Goal: Task Accomplishment & Management: Manage account settings

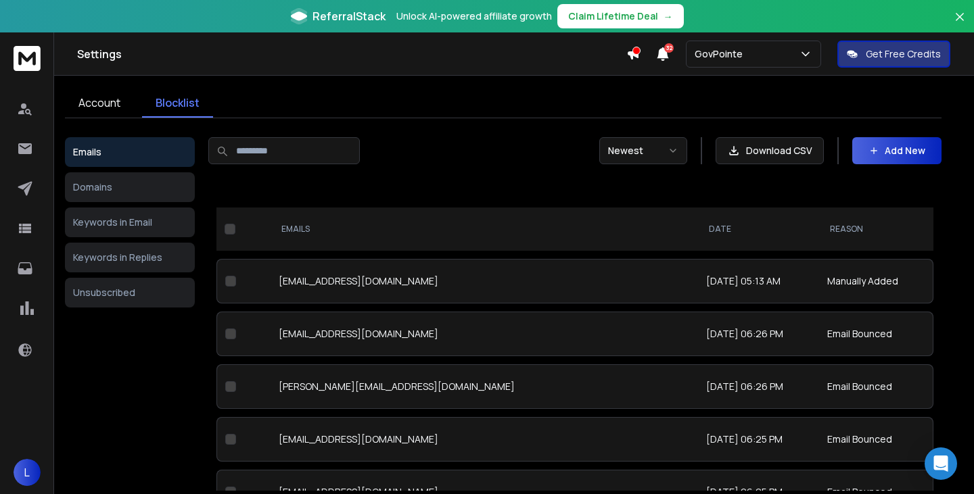
click at [895, 144] on p "Add New" at bounding box center [904, 151] width 41 height 14
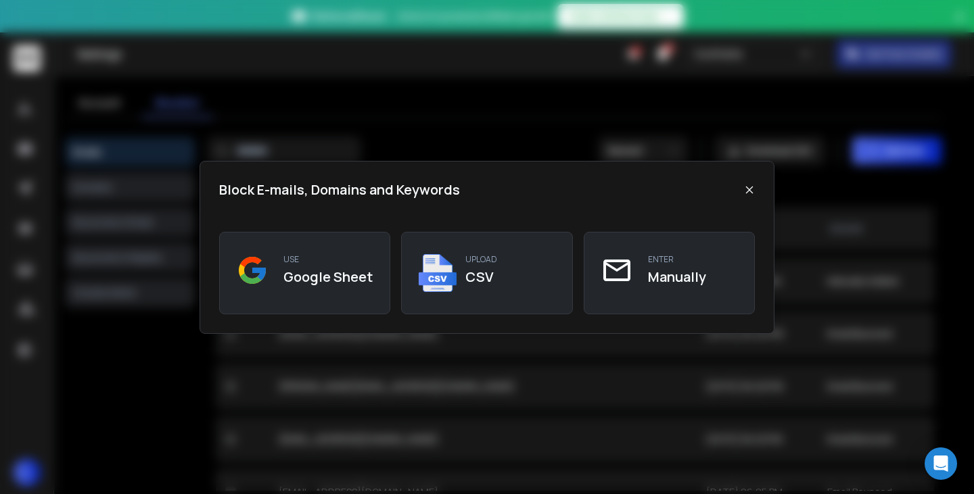
click at [504, 256] on div "upload CSV" at bounding box center [486, 273] width 171 height 82
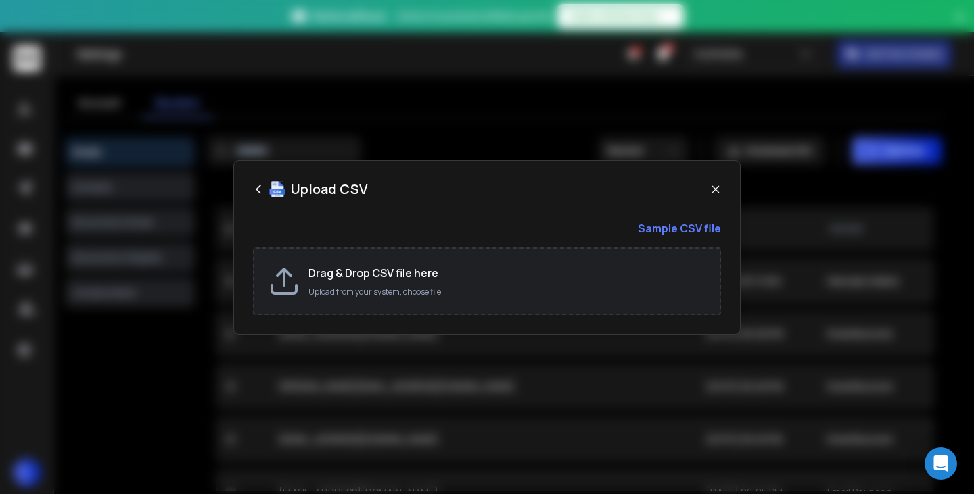
click at [482, 281] on h2 "Drag & Drop CSV file here" at bounding box center [507, 273] width 398 height 16
type input "**********"
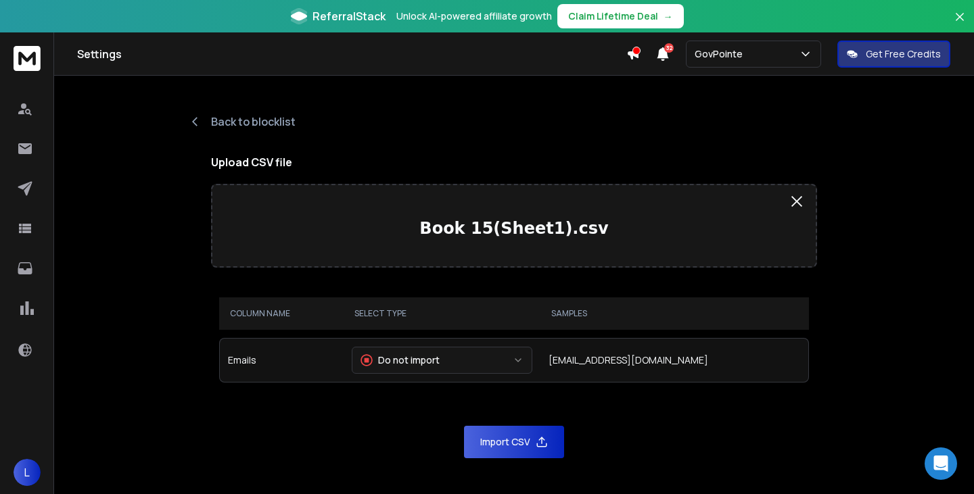
click at [439, 364] on div "Do not import" at bounding box center [399, 361] width 79 height 14
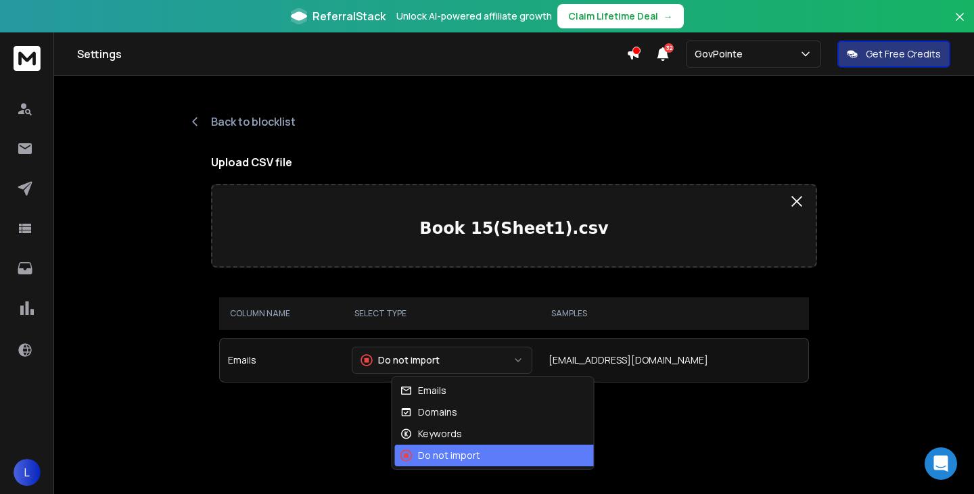
scroll to position [0, 3]
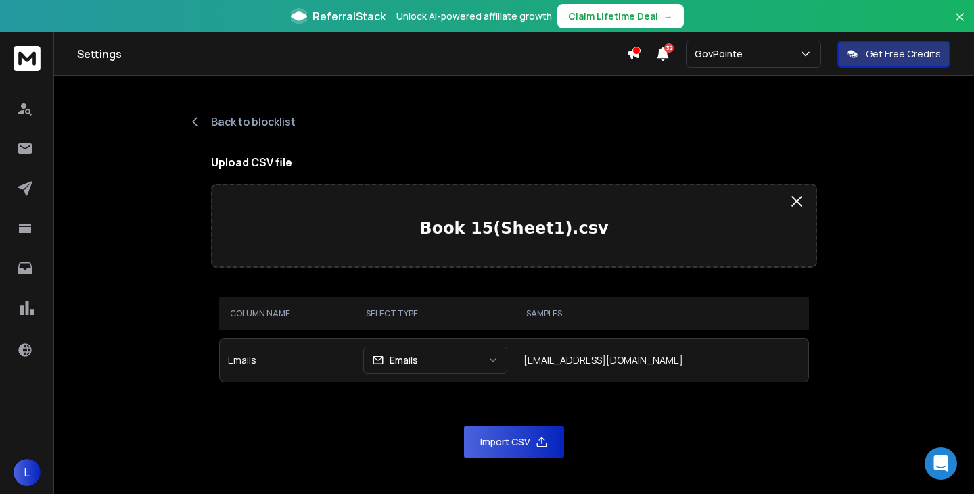
click at [504, 435] on button "Import CSV" at bounding box center [514, 442] width 100 height 32
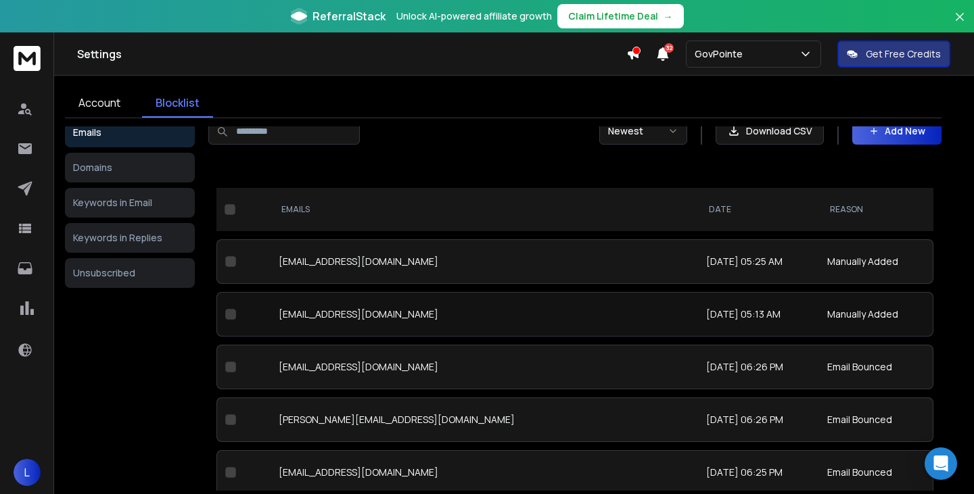
scroll to position [20, 0]
click at [283, 135] on input at bounding box center [283, 131] width 151 height 27
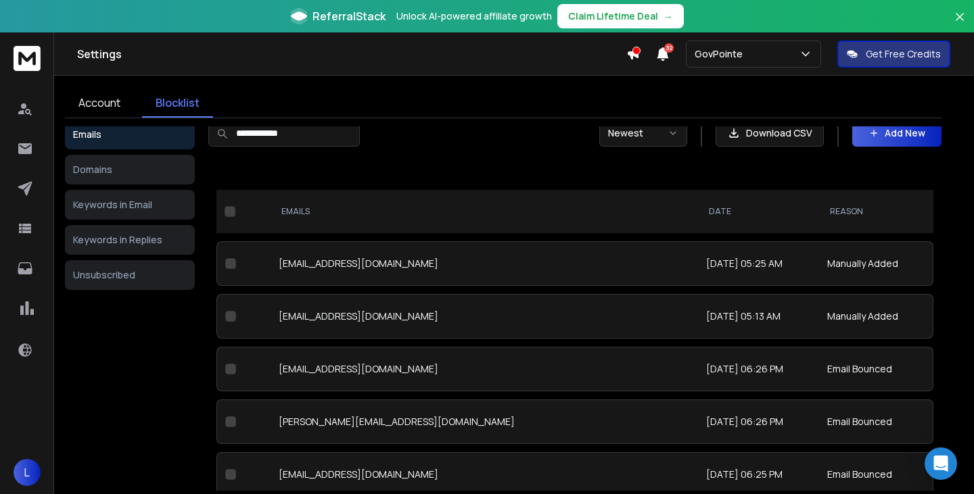
type input "**********"
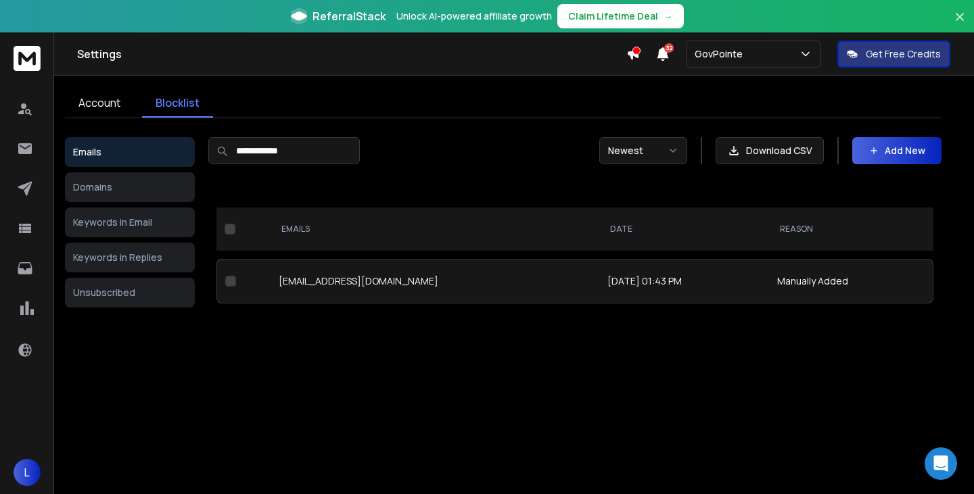
scroll to position [0, 0]
click at [884, 148] on button "Add New" at bounding box center [896, 150] width 89 height 27
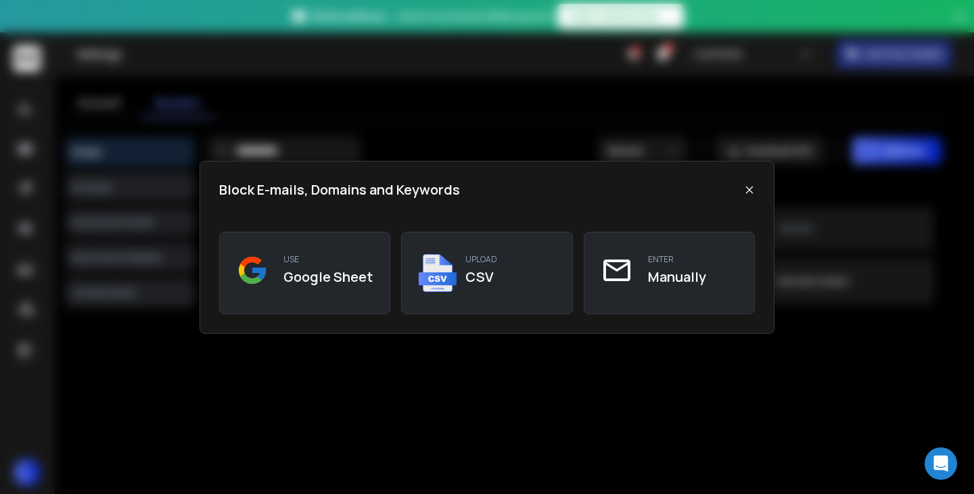
click at [488, 282] on h3 "CSV" at bounding box center [481, 277] width 32 height 19
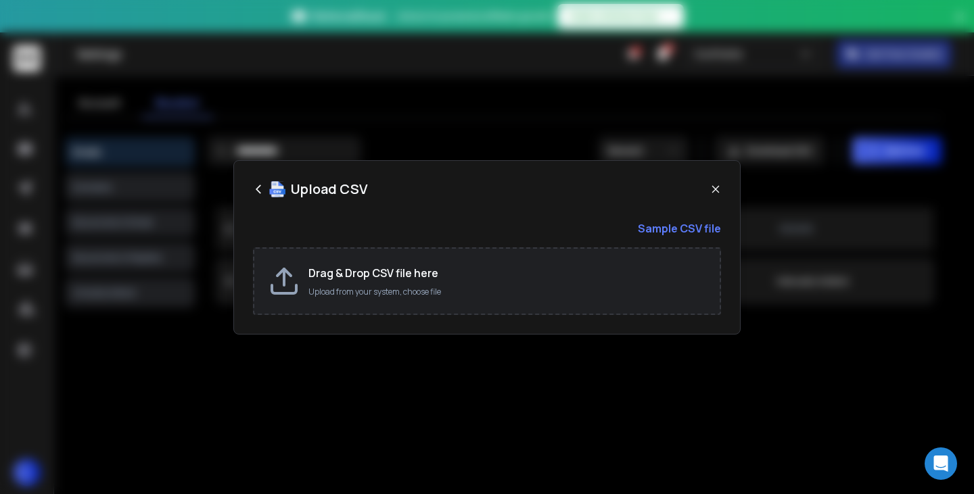
click at [469, 279] on h2 "Drag & Drop CSV file here" at bounding box center [507, 273] width 398 height 16
type input "**********"
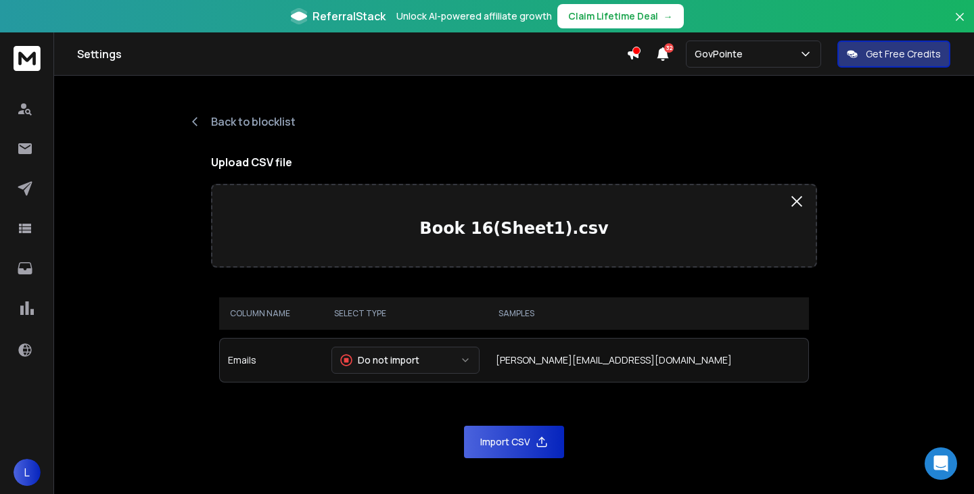
click at [416, 360] on div "Do not import" at bounding box center [379, 361] width 79 height 14
click at [508, 454] on button "Import CSV" at bounding box center [514, 442] width 100 height 32
